Goal: Information Seeking & Learning: Check status

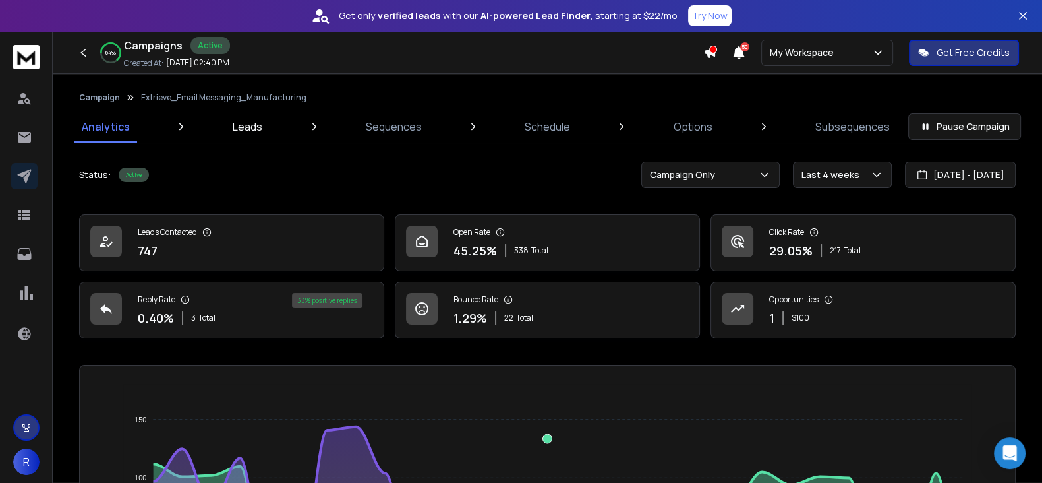
click at [247, 132] on p "Leads" at bounding box center [248, 127] width 30 height 16
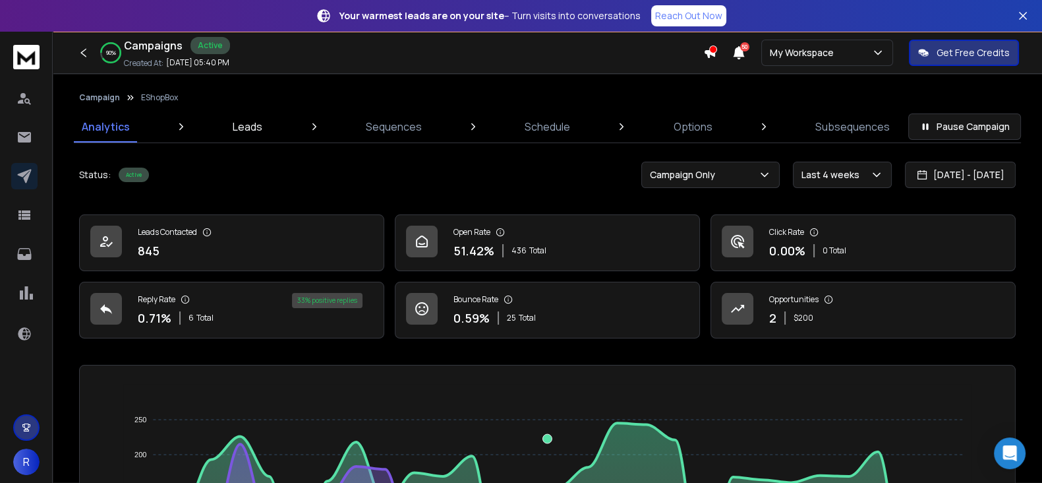
click at [254, 139] on link "Leads" at bounding box center [247, 127] width 45 height 32
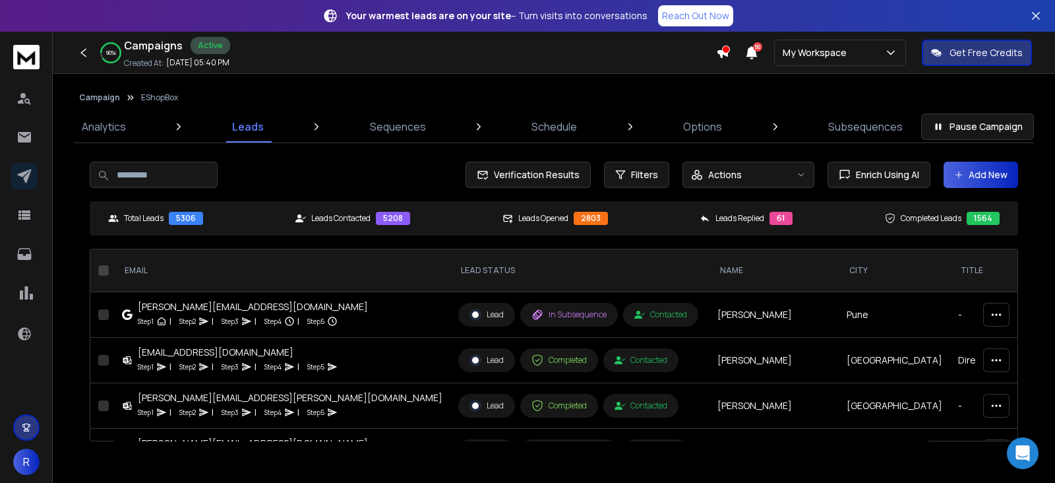
click at [309, 277] on th "EMAIL" at bounding box center [282, 270] width 336 height 43
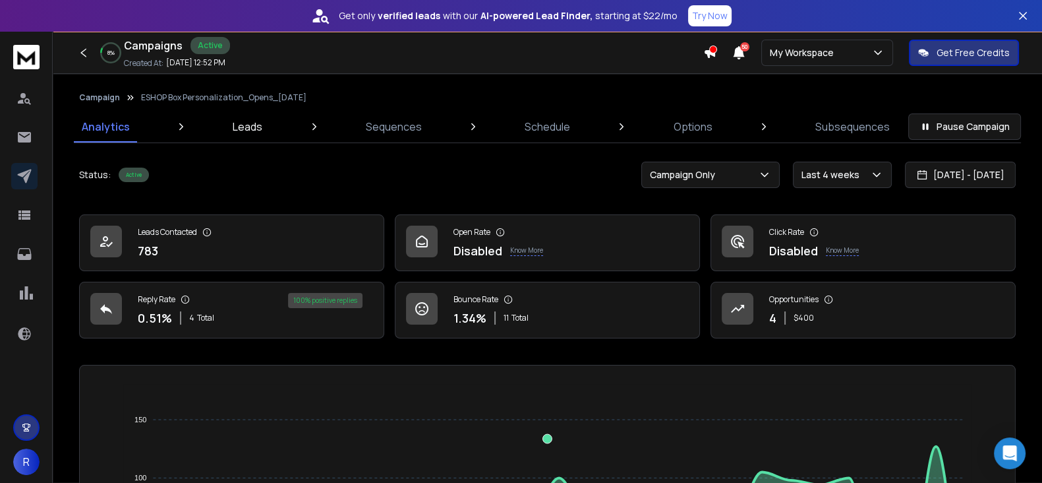
click at [251, 126] on p "Leads" at bounding box center [248, 127] width 30 height 16
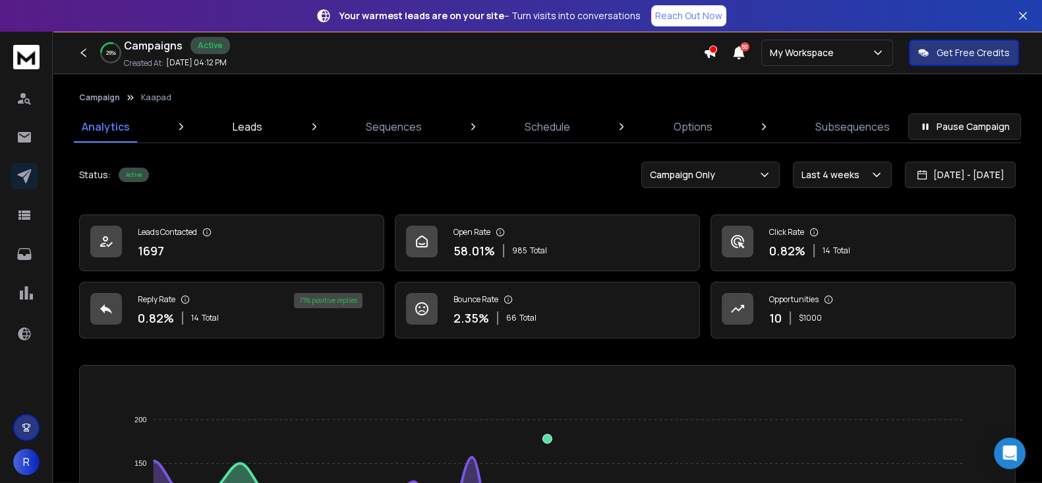
click at [255, 133] on p "Leads" at bounding box center [248, 127] width 30 height 16
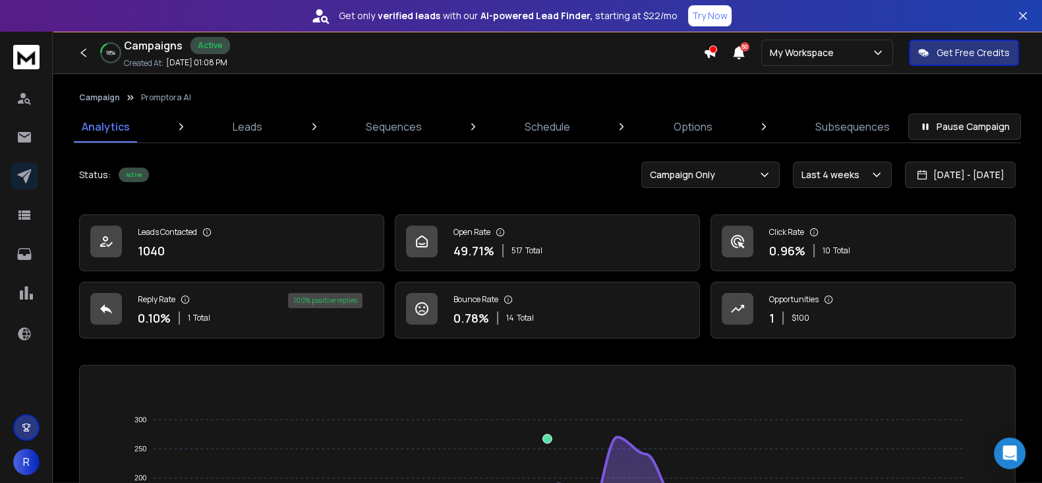
click at [262, 142] on div "Analytics Leads Sequences Schedule Options Subsequences Pause Campaign" at bounding box center [548, 127] width 948 height 32
click at [256, 135] on link "Leads" at bounding box center [247, 127] width 45 height 32
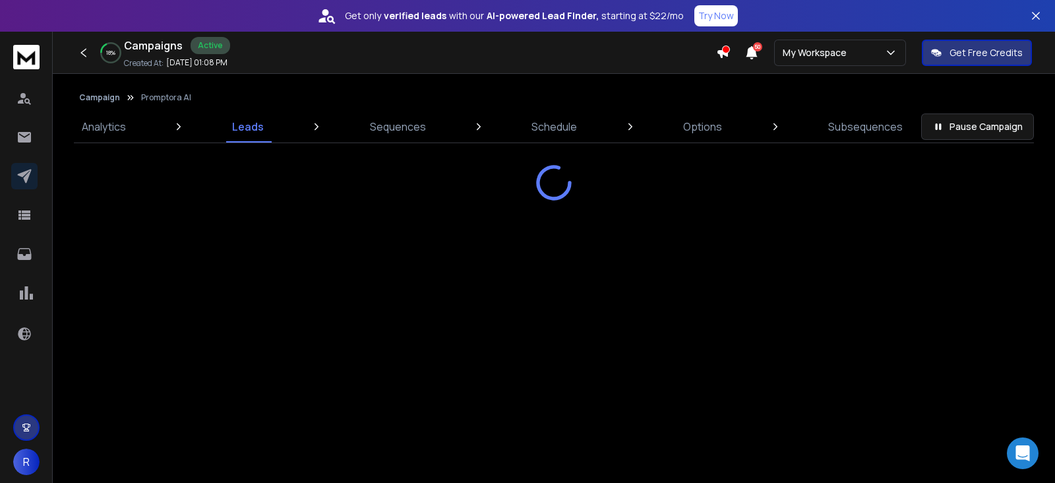
click at [256, 135] on link "Leads" at bounding box center [247, 127] width 47 height 32
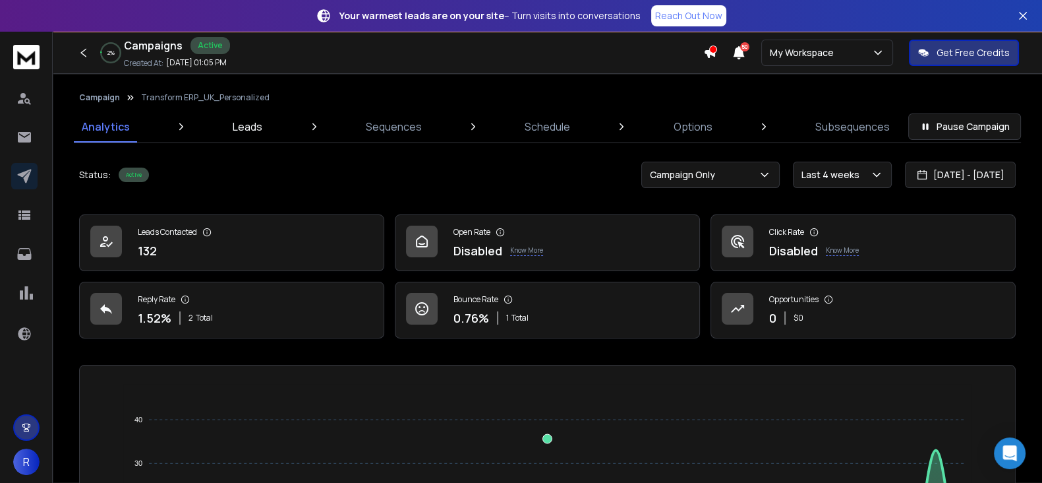
click at [251, 130] on p "Leads" at bounding box center [248, 127] width 30 height 16
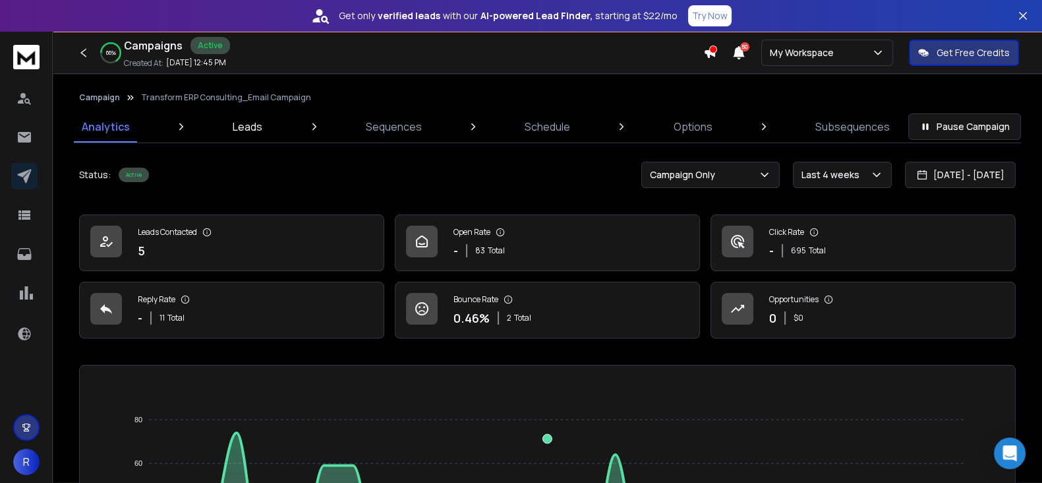
click at [255, 131] on p "Leads" at bounding box center [248, 127] width 30 height 16
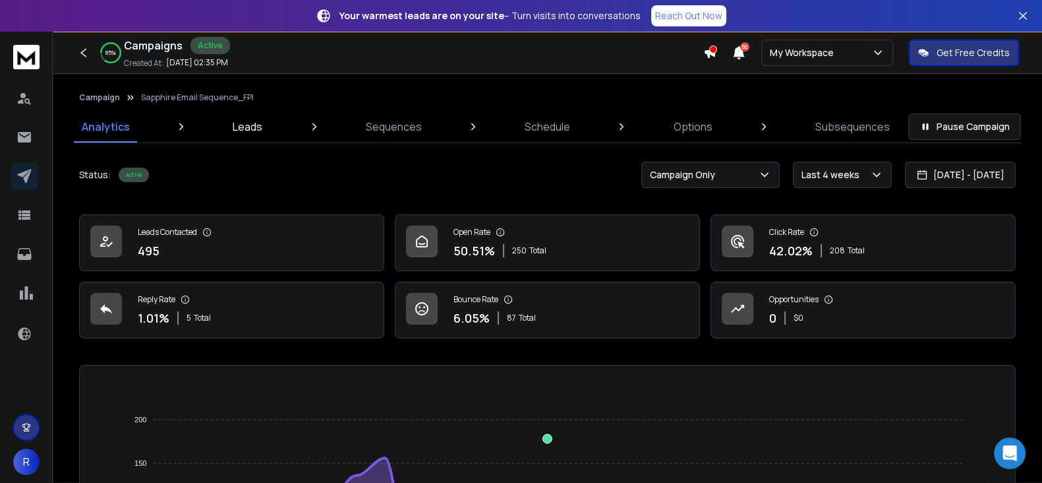
click at [255, 133] on p "Leads" at bounding box center [248, 127] width 30 height 16
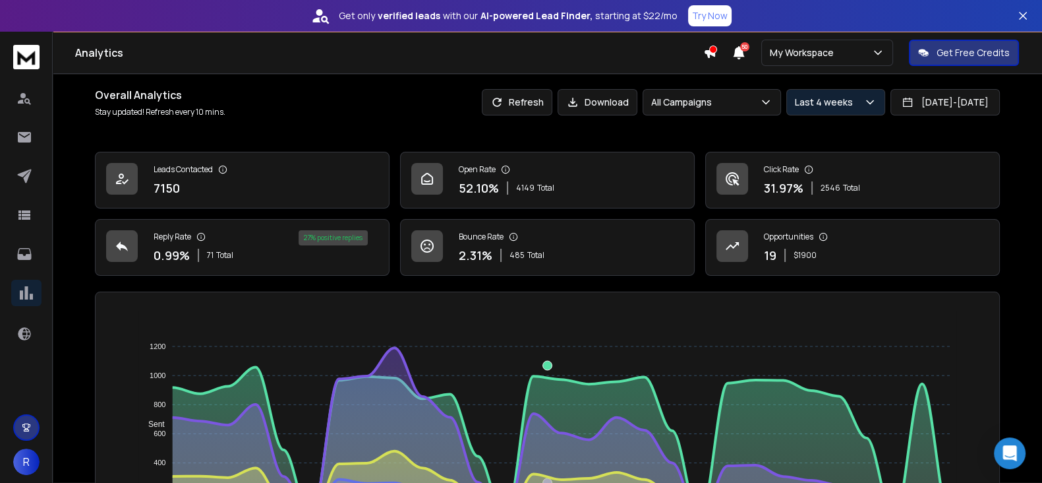
click at [806, 101] on p "Last 4 weeks" at bounding box center [826, 102] width 63 height 13
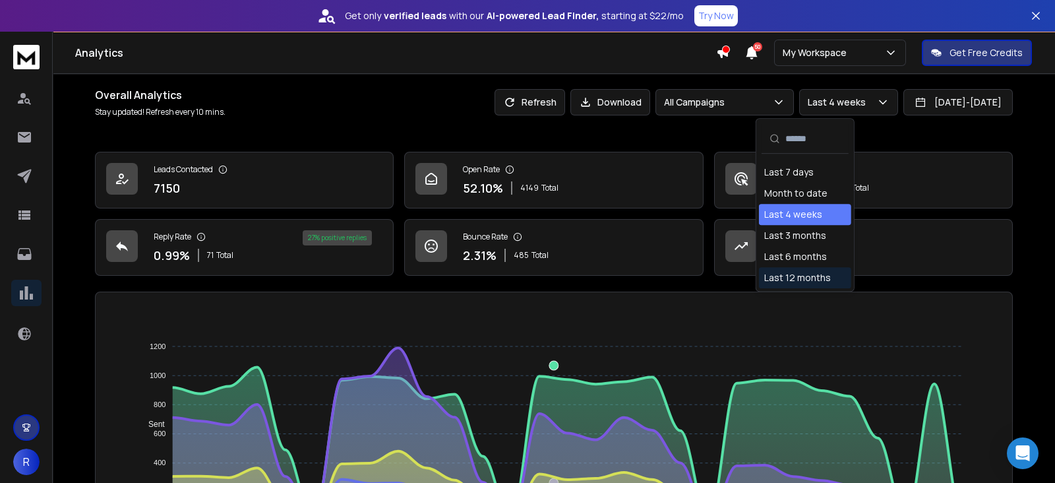
click at [807, 274] on div "Last 12 months" at bounding box center [797, 277] width 67 height 13
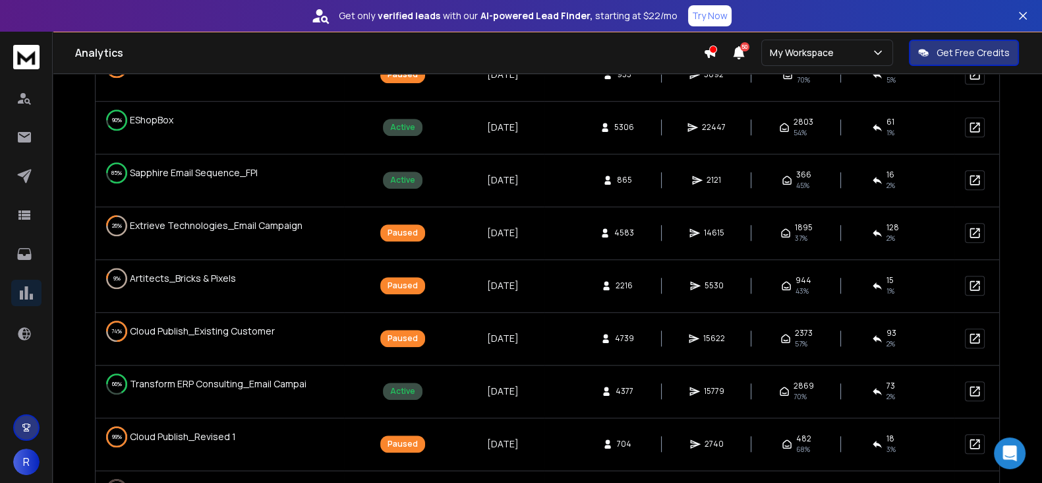
scroll to position [1318, 0]
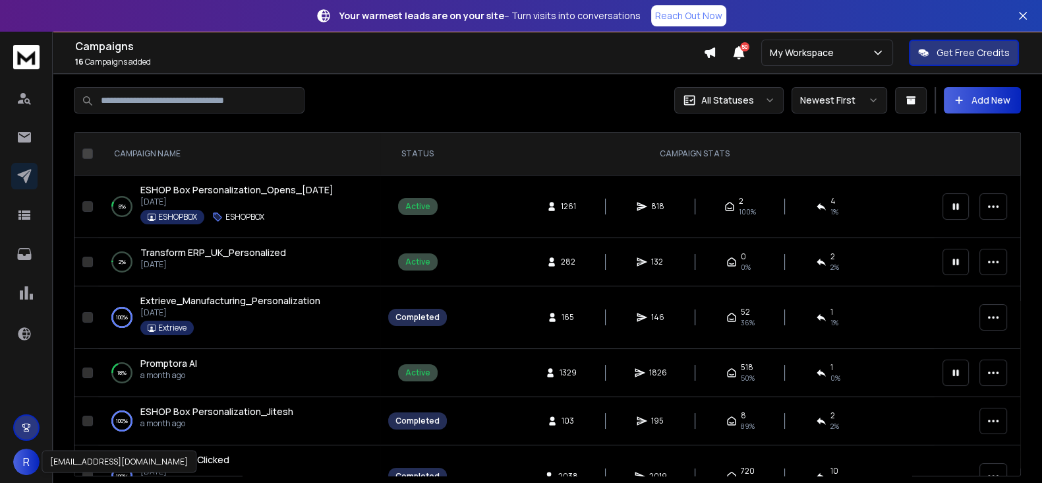
click at [30, 465] on span "R" at bounding box center [26, 461] width 26 height 26
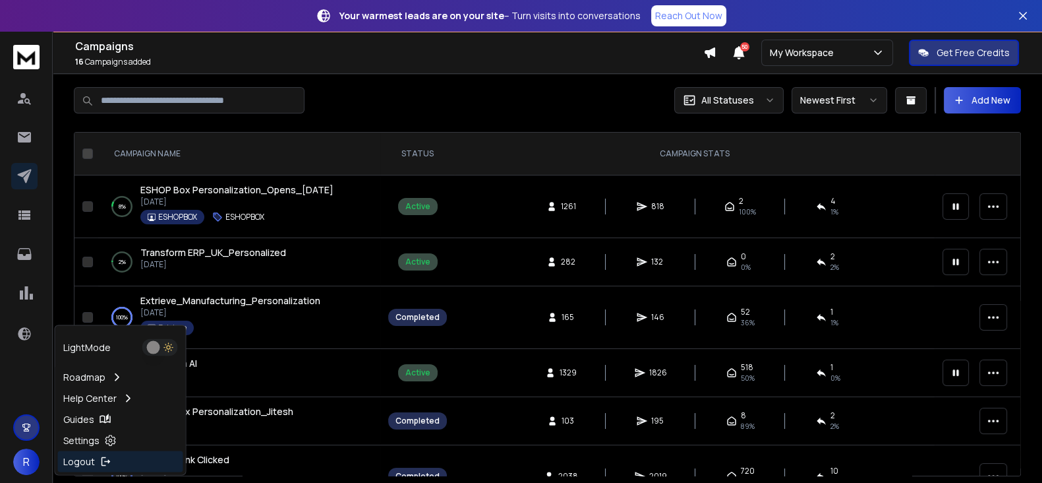
click at [72, 458] on p "Logout" at bounding box center [79, 461] width 32 height 13
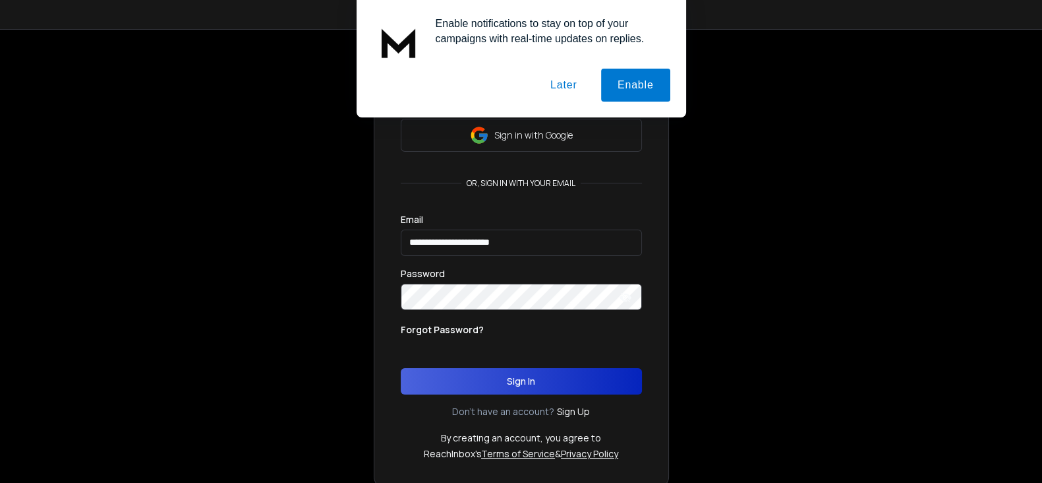
click at [580, 249] on input "**********" at bounding box center [521, 242] width 241 height 26
type input "**********"
click at [514, 383] on button "Sign In" at bounding box center [521, 381] width 241 height 26
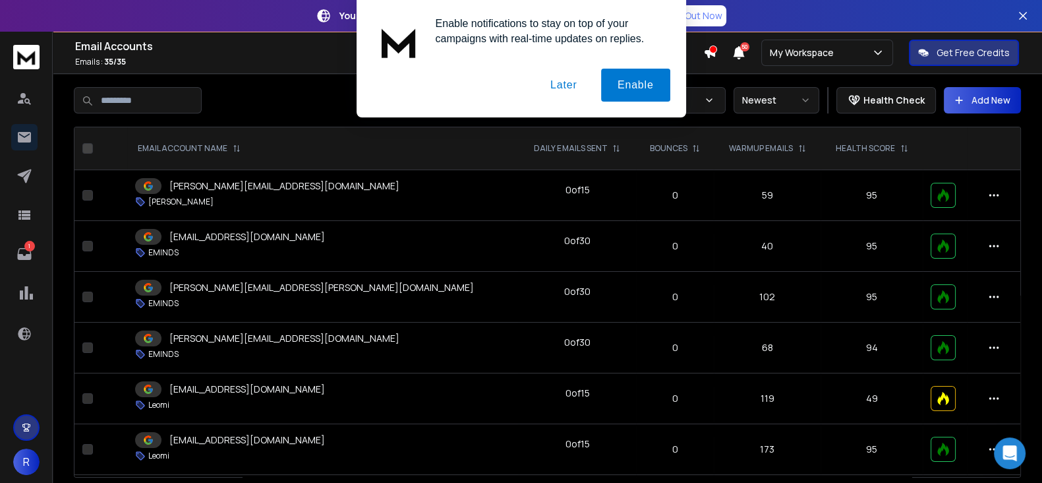
click at [573, 90] on button "Later" at bounding box center [563, 85] width 59 height 33
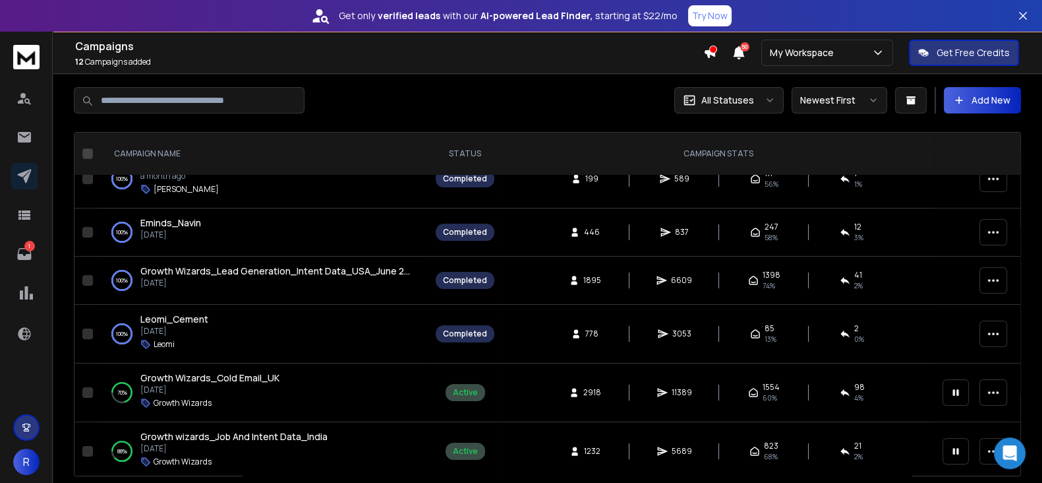
scroll to position [51, 0]
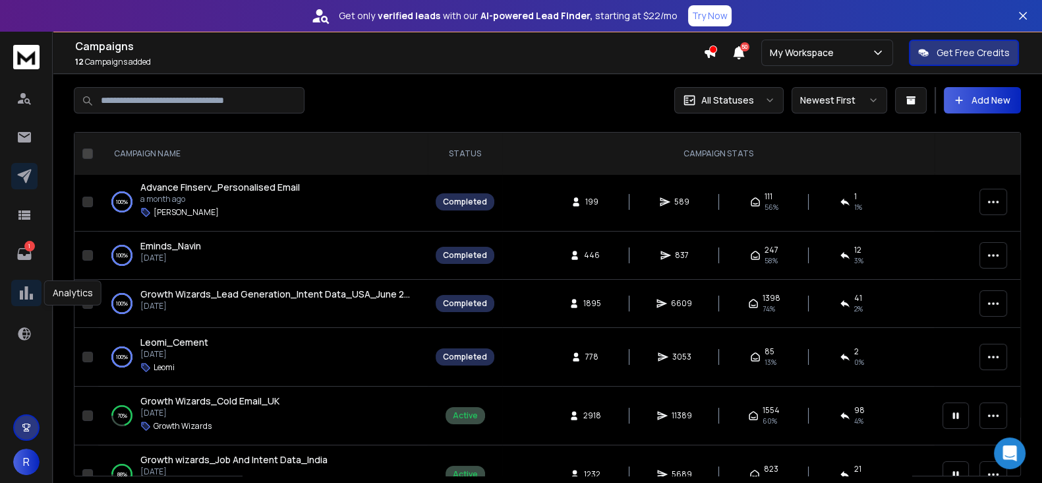
drag, startPoint x: 42, startPoint y: 291, endPoint x: 32, endPoint y: 291, distance: 9.9
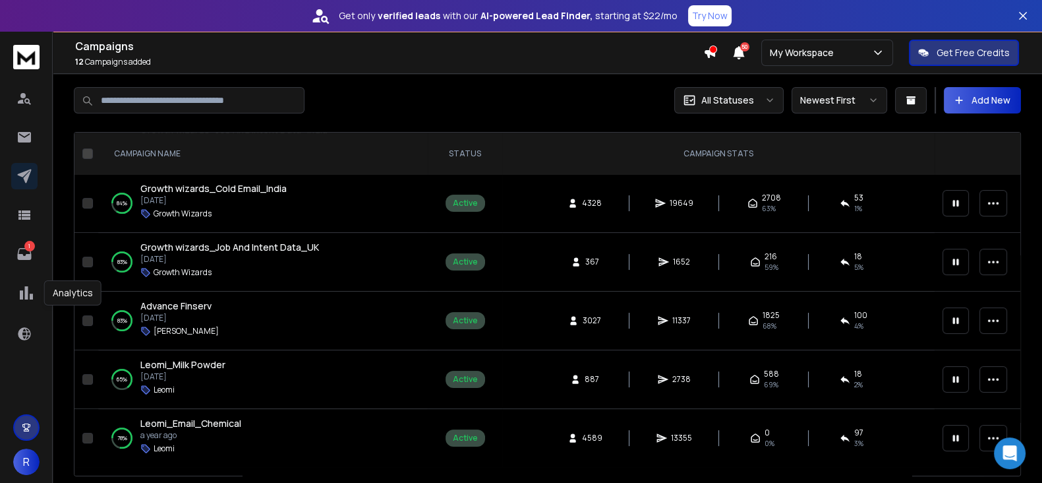
scroll to position [133, 0]
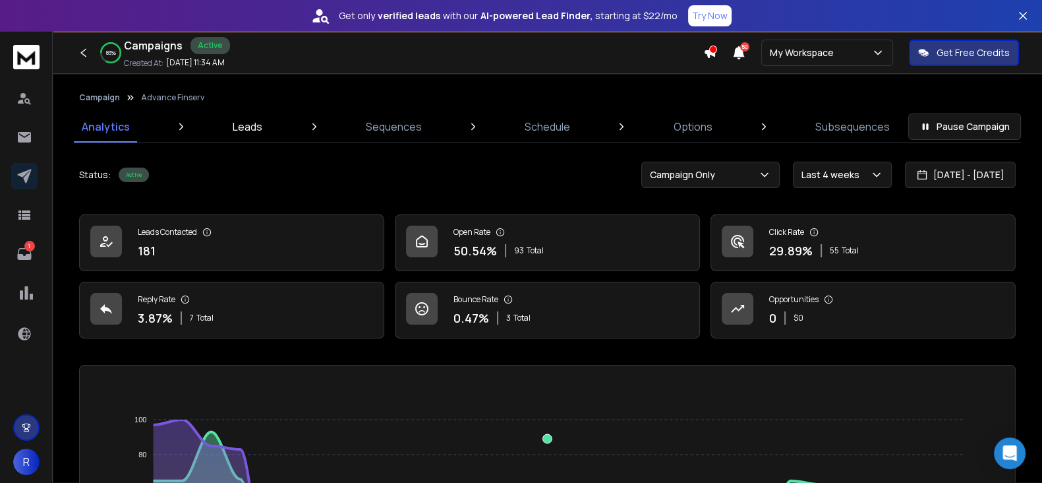
click at [250, 137] on link "Leads" at bounding box center [247, 127] width 45 height 32
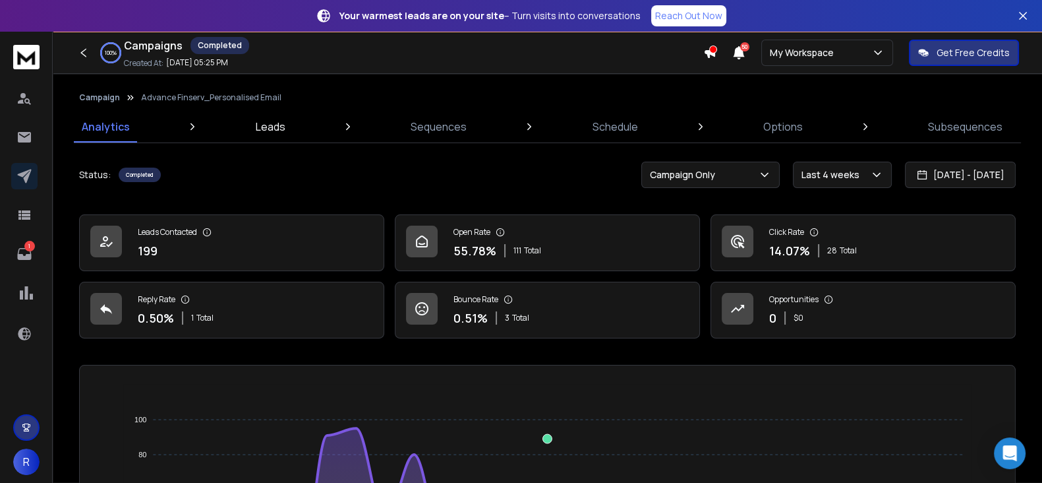
click at [285, 136] on link "Leads" at bounding box center [270, 127] width 45 height 32
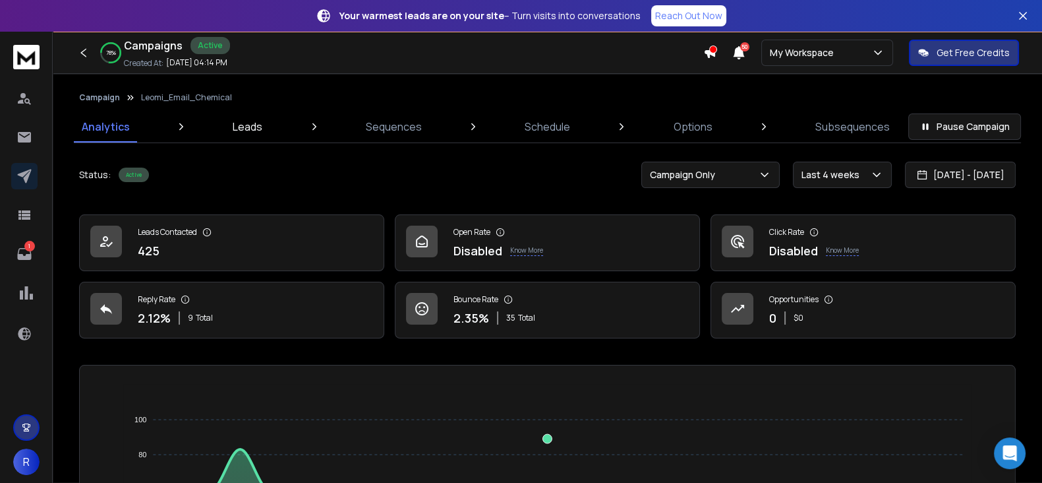
click at [264, 132] on link "Leads" at bounding box center [247, 127] width 45 height 32
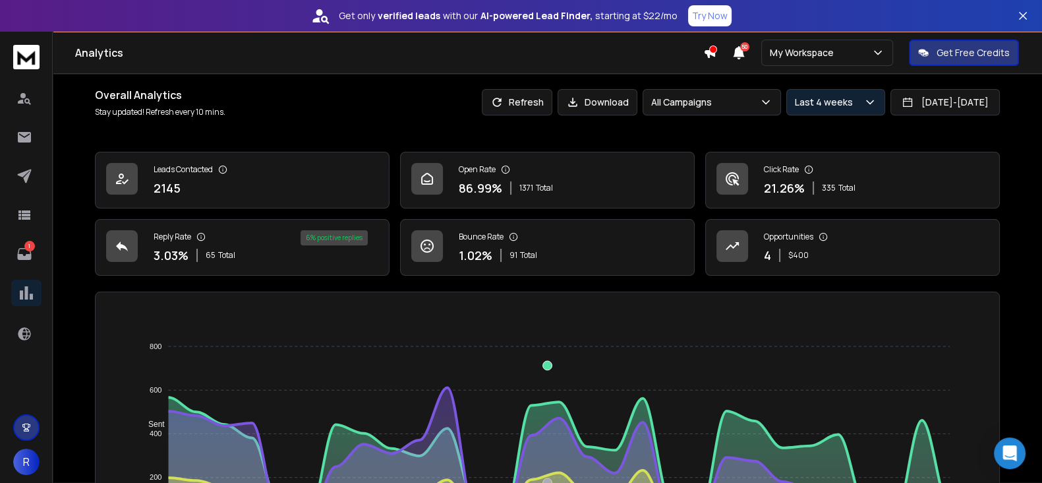
click at [795, 97] on p "Last 4 weeks" at bounding box center [826, 102] width 63 height 13
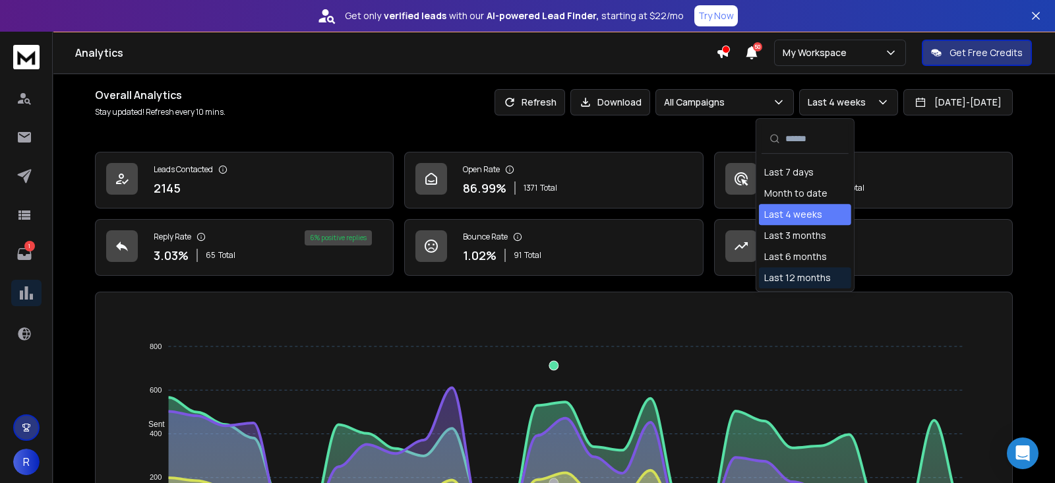
click at [799, 276] on div "Last 12 months" at bounding box center [797, 277] width 67 height 13
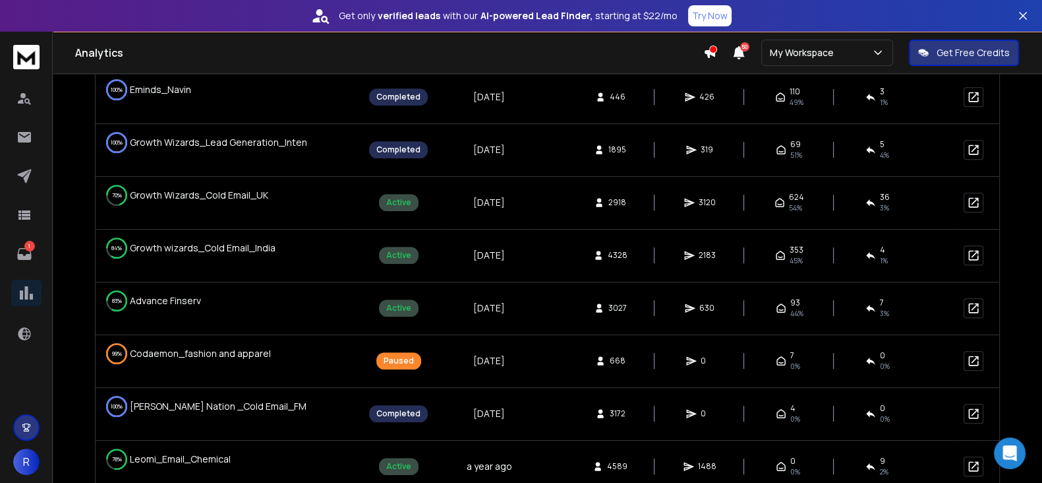
scroll to position [768, 0]
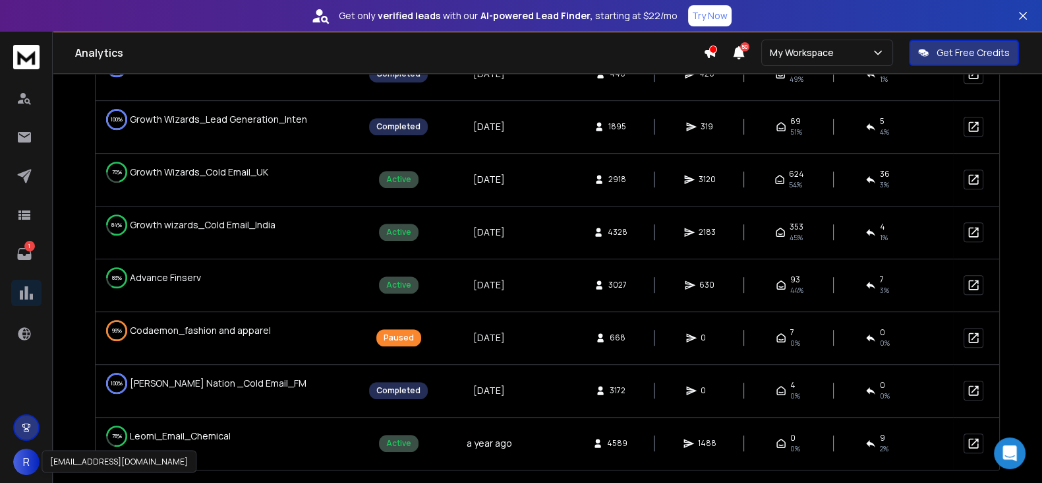
click at [31, 460] on span "R" at bounding box center [26, 461] width 26 height 26
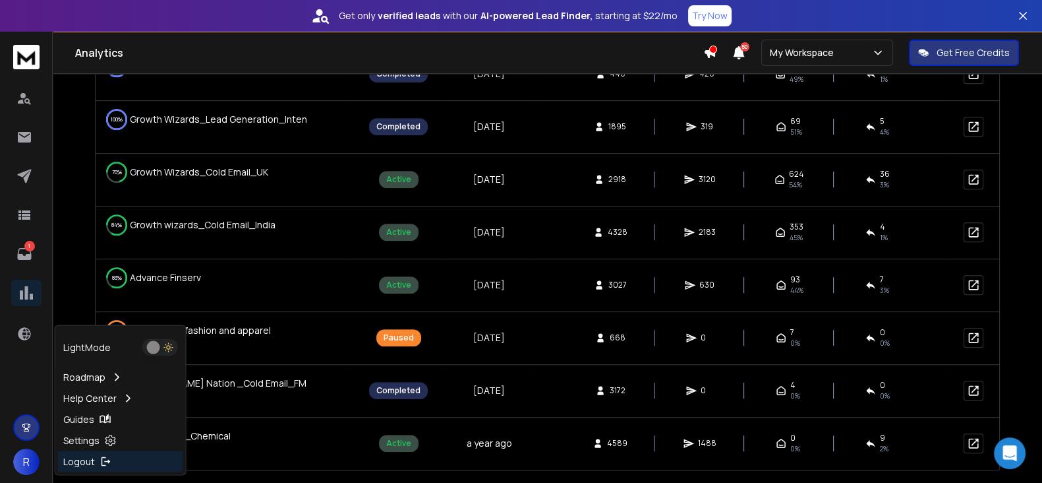
click at [102, 456] on icon at bounding box center [106, 462] width 12 height 12
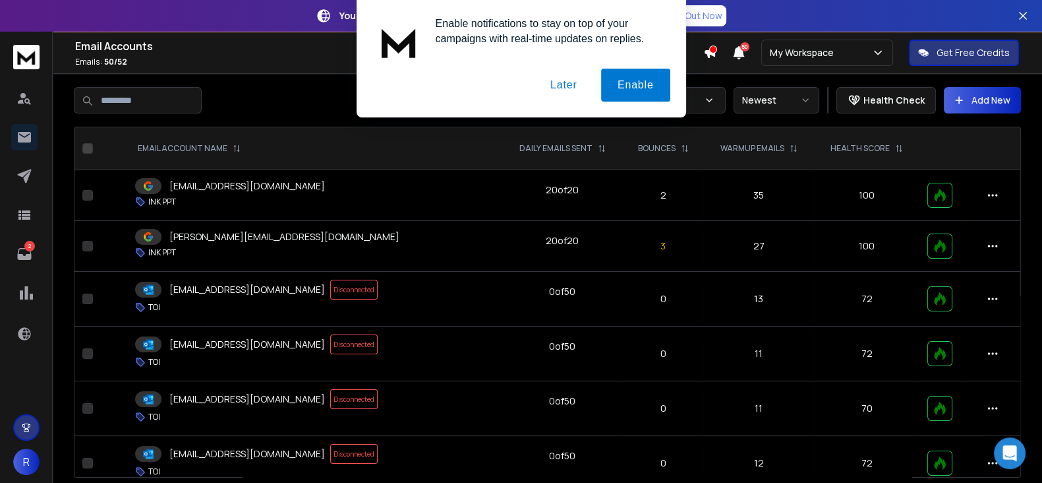
click at [569, 86] on button "Later" at bounding box center [563, 85] width 59 height 33
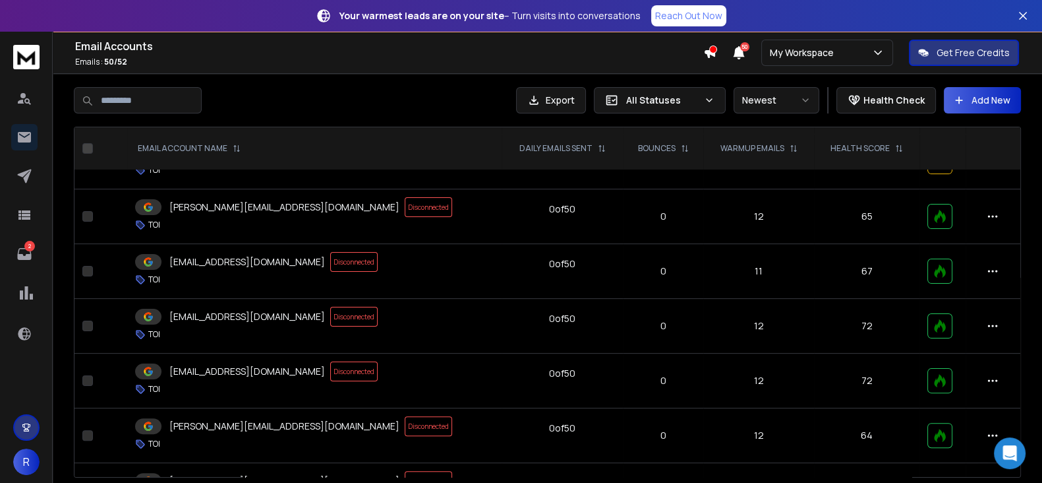
scroll to position [495, 0]
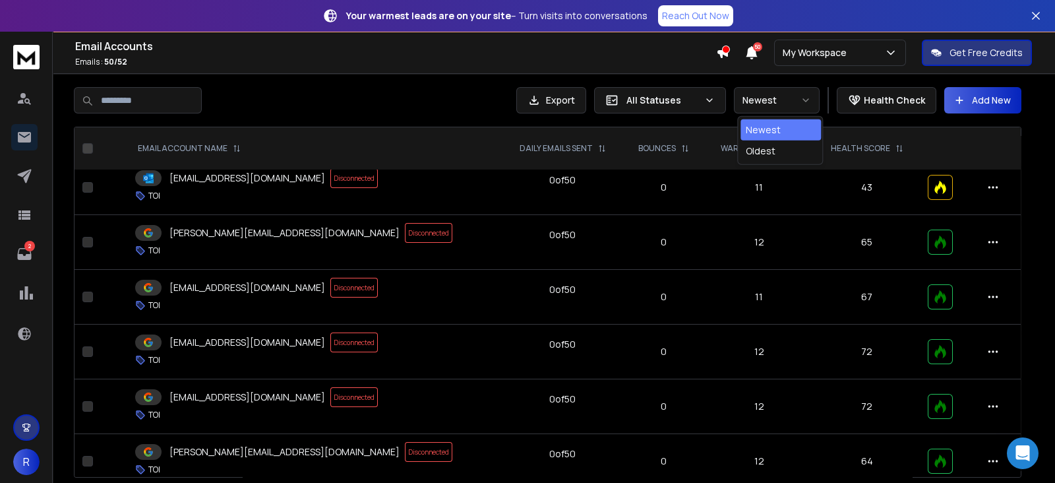
click at [790, 107] on button "Newest" at bounding box center [777, 100] width 86 height 26
click at [798, 92] on button "Newest" at bounding box center [764, 100] width 86 height 26
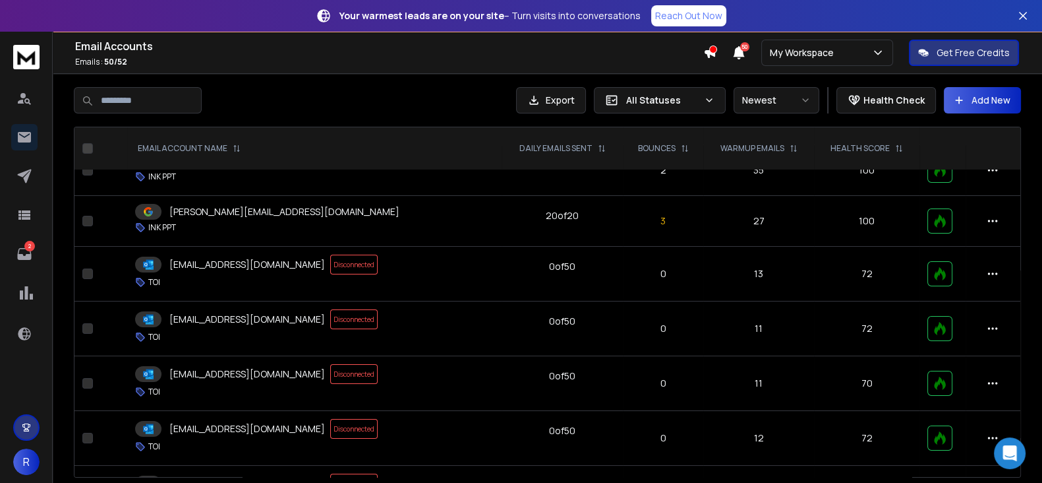
scroll to position [0, 0]
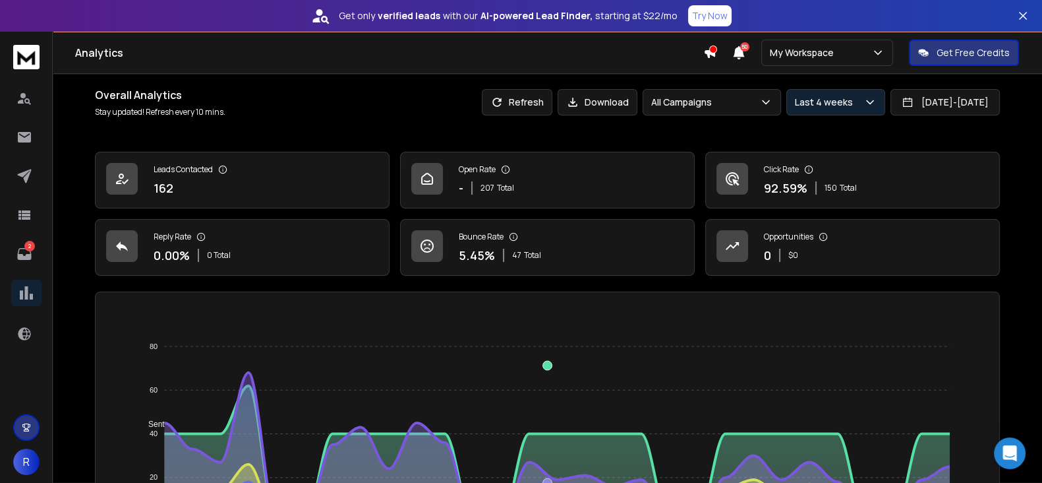
click at [795, 107] on p "Last 4 weeks" at bounding box center [826, 102] width 63 height 13
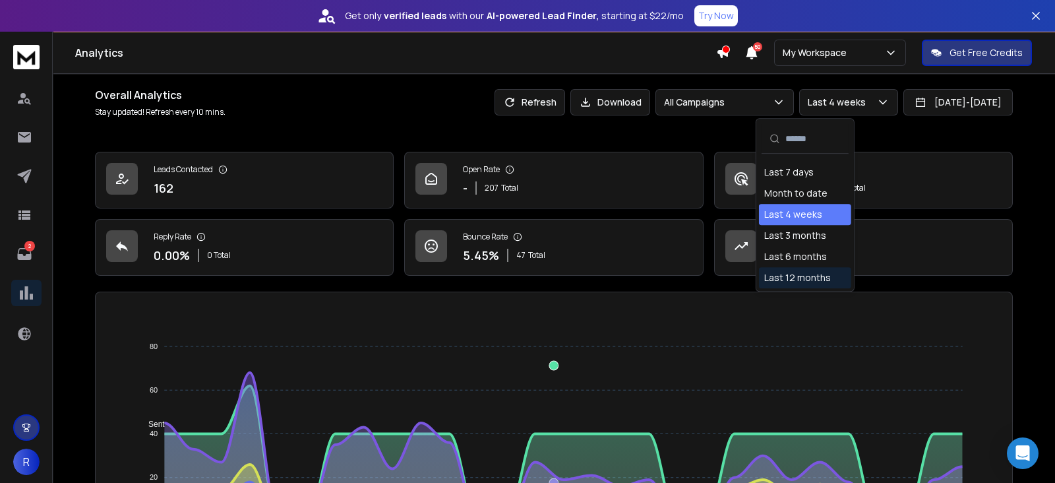
click at [808, 277] on div "Last 12 months" at bounding box center [797, 277] width 67 height 13
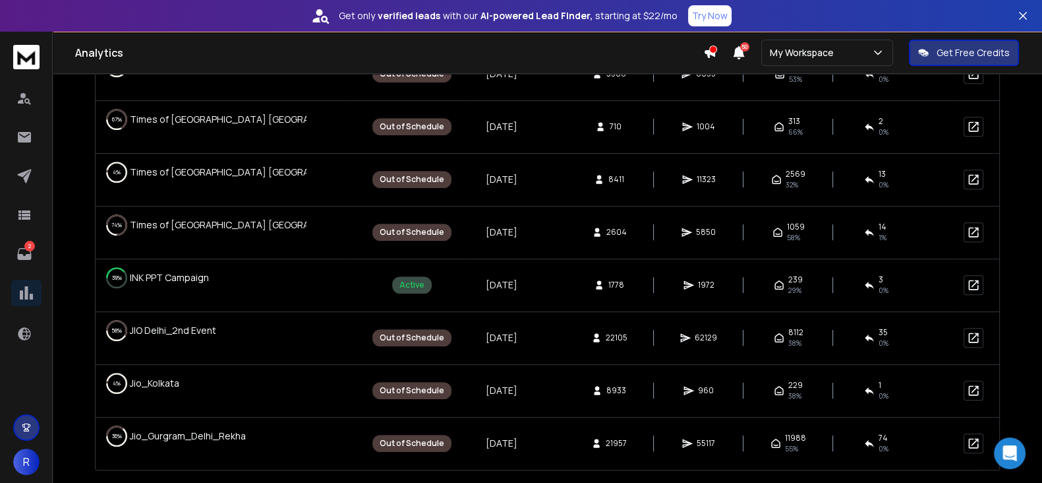
scroll to position [632, 0]
